Goal: Navigation & Orientation: Find specific page/section

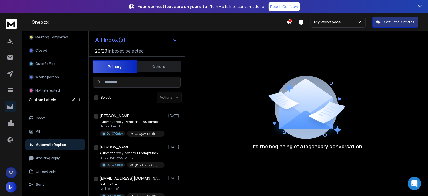
scroll to position [110, 0]
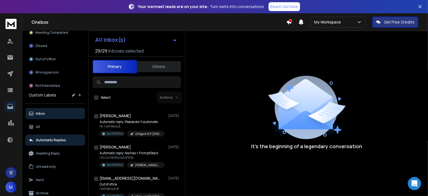
click at [48, 117] on button "Inbox" at bounding box center [55, 113] width 60 height 11
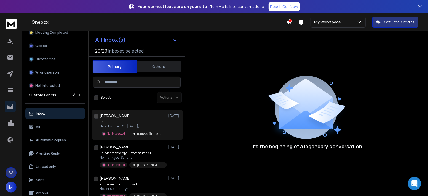
click at [136, 122] on p "Re:" at bounding box center [133, 122] width 66 height 4
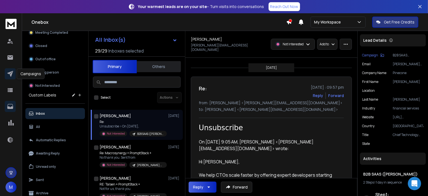
click at [15, 77] on link at bounding box center [10, 73] width 11 height 11
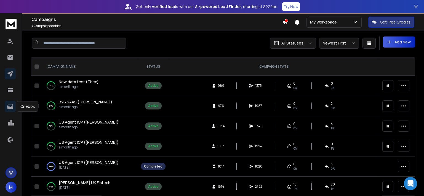
click at [14, 107] on link at bounding box center [10, 106] width 11 height 11
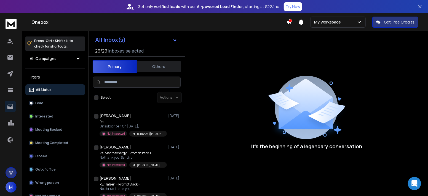
scroll to position [102, 0]
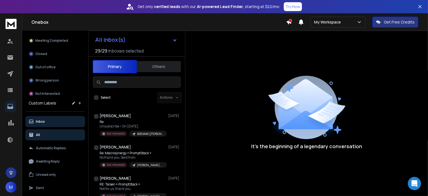
click at [67, 136] on button "All" at bounding box center [55, 134] width 60 height 11
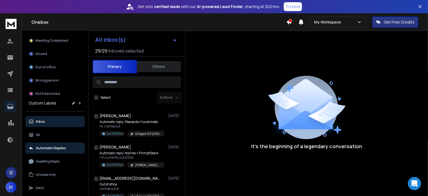
click at [64, 124] on button "Inbox" at bounding box center [55, 121] width 60 height 11
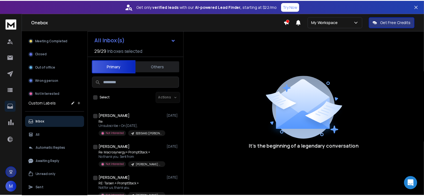
scroll to position [0, 0]
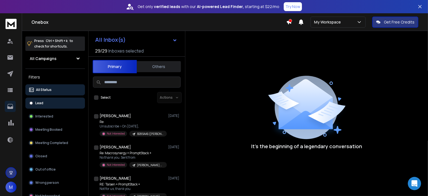
click at [48, 104] on button "Lead" at bounding box center [55, 102] width 60 height 11
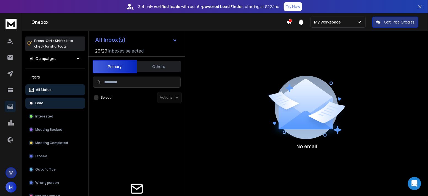
click at [52, 94] on button "All Status" at bounding box center [55, 89] width 60 height 11
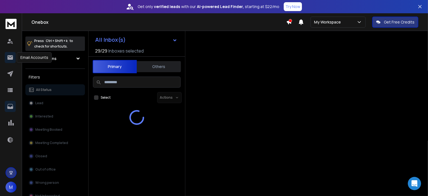
click at [12, 62] on link at bounding box center [10, 57] width 11 height 11
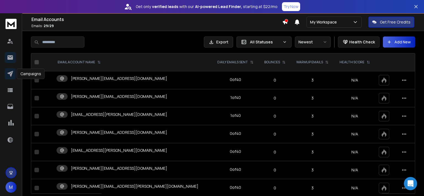
click at [13, 73] on icon at bounding box center [10, 73] width 7 height 7
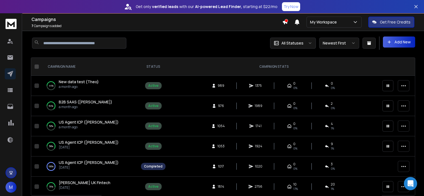
click at [415, 7] on icon at bounding box center [416, 6] width 5 height 5
